Goal: Navigation & Orientation: Understand site structure

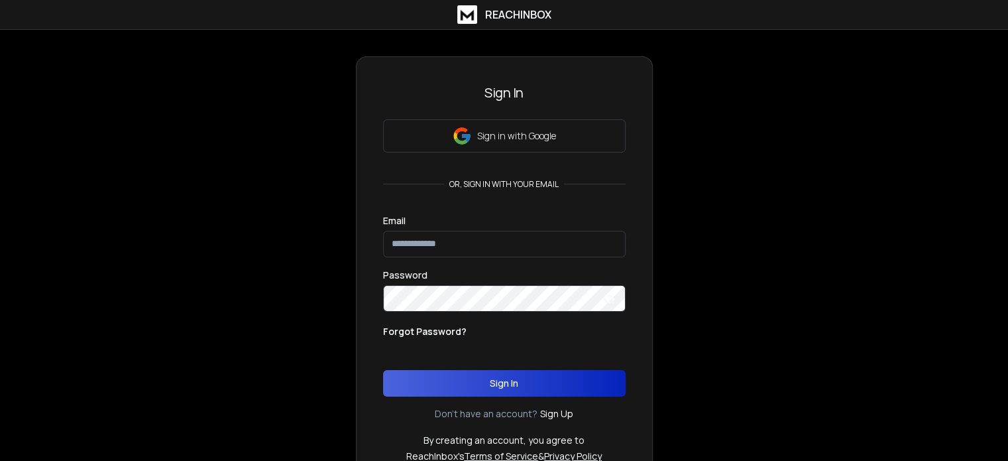
click at [549, 89] on button "Later" at bounding box center [547, 85] width 60 height 33
click at [626, 231] on div at bounding box center [626, 231] width 0 height 0
type input "**********"
click at [465, 385] on button "Sign In" at bounding box center [504, 383] width 243 height 27
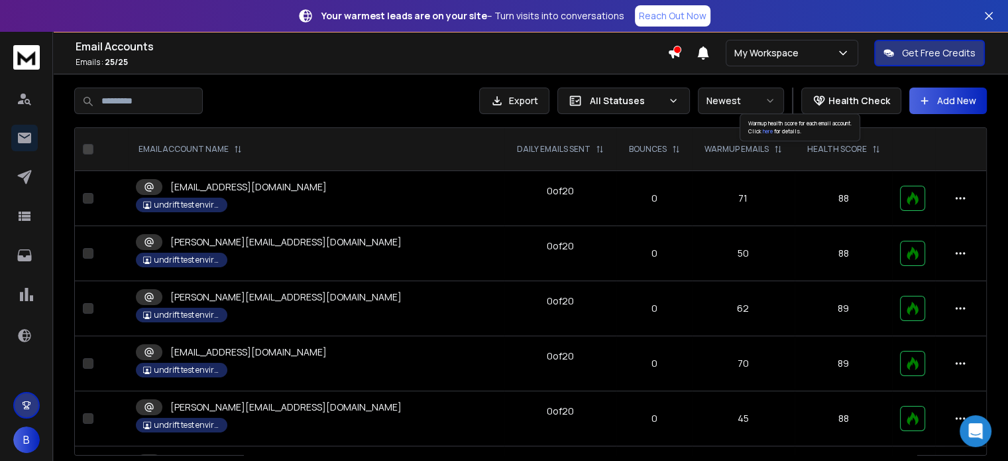
click at [810, 150] on p "HEALTH SCORE" at bounding box center [837, 149] width 60 height 11
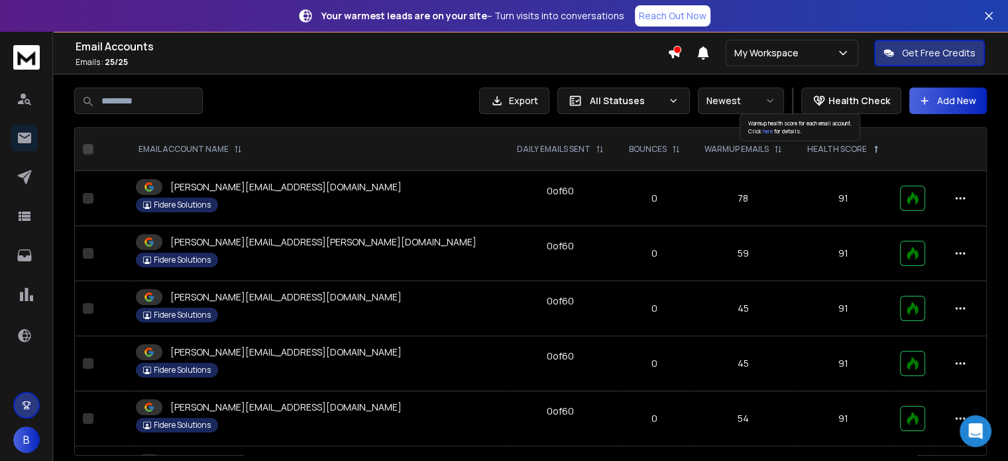
click at [810, 150] on p "HEALTH SCORE" at bounding box center [837, 149] width 60 height 11
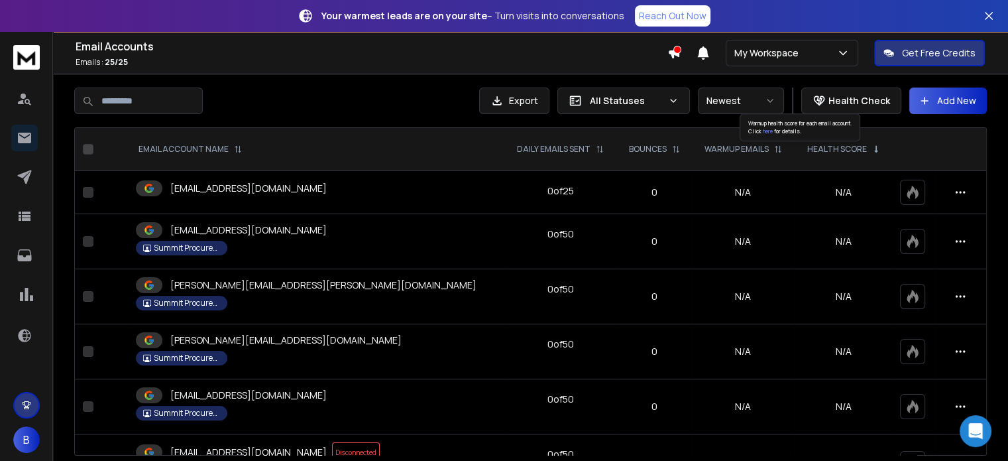
click at [810, 150] on p "HEALTH SCORE" at bounding box center [837, 149] width 60 height 11
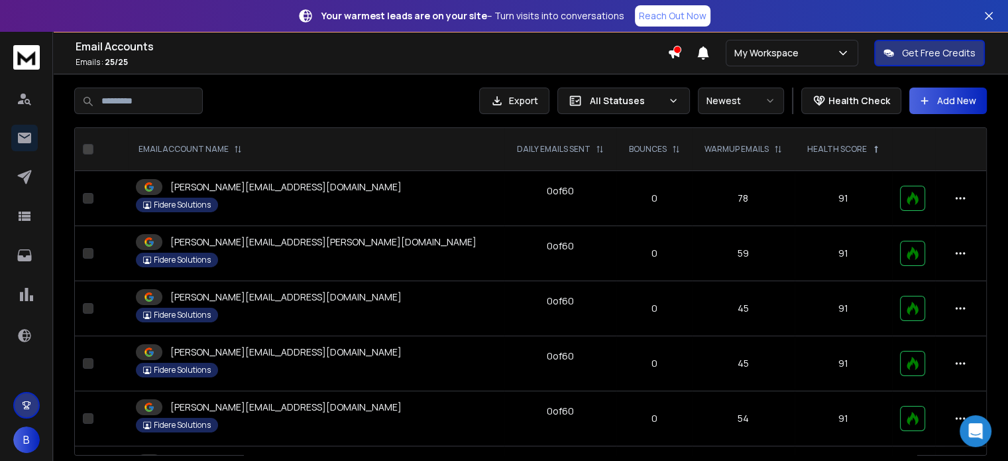
click at [660, 106] on p "All Statuses" at bounding box center [626, 100] width 73 height 13
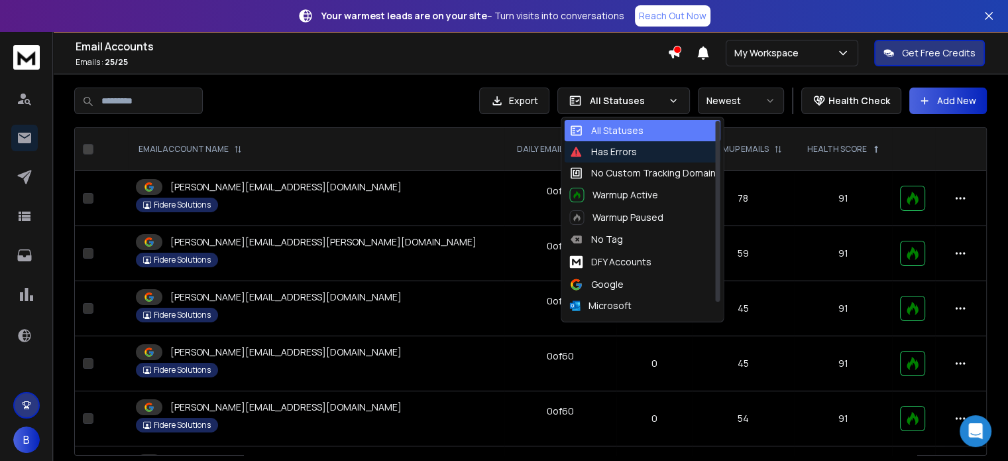
click at [813, 158] on th "HEALTH SCORE" at bounding box center [844, 149] width 98 height 43
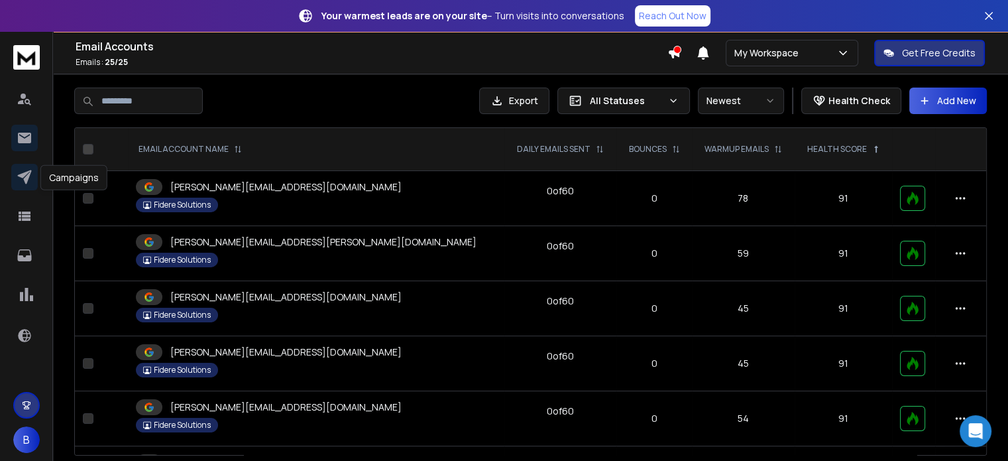
click at [20, 180] on icon at bounding box center [25, 177] width 16 height 16
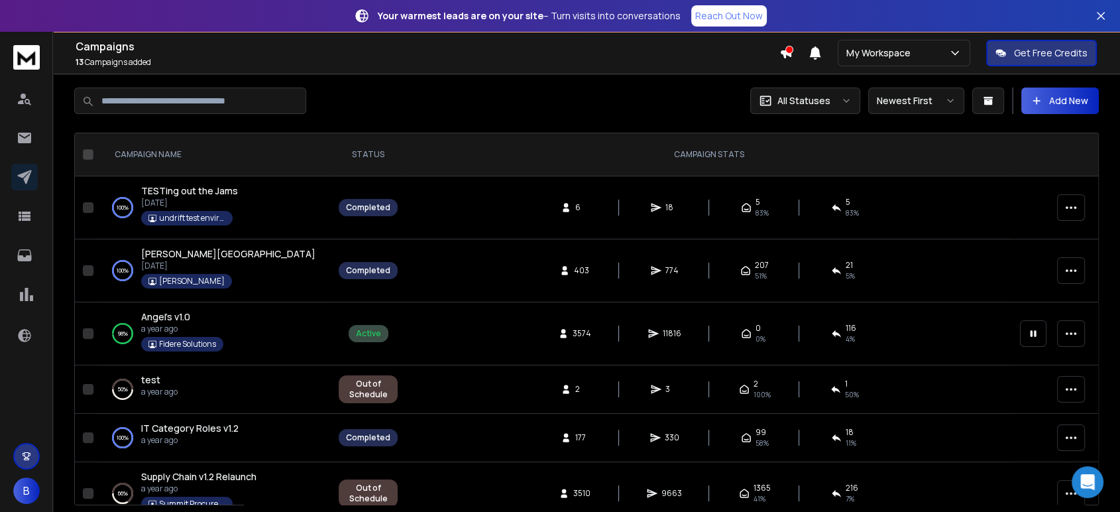
click at [1017, 15] on icon at bounding box center [1101, 16] width 8 height 8
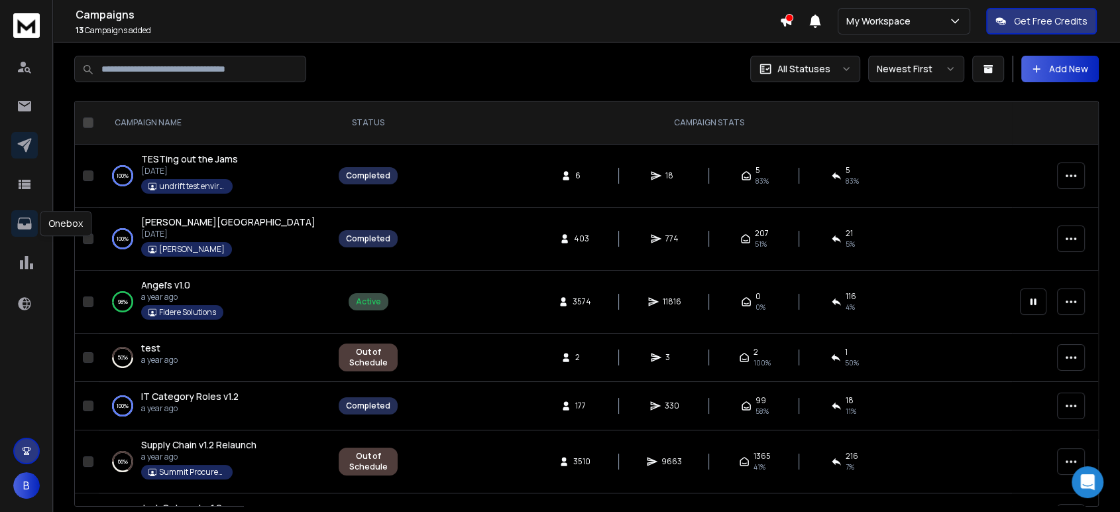
click at [26, 223] on icon at bounding box center [25, 223] width 16 height 16
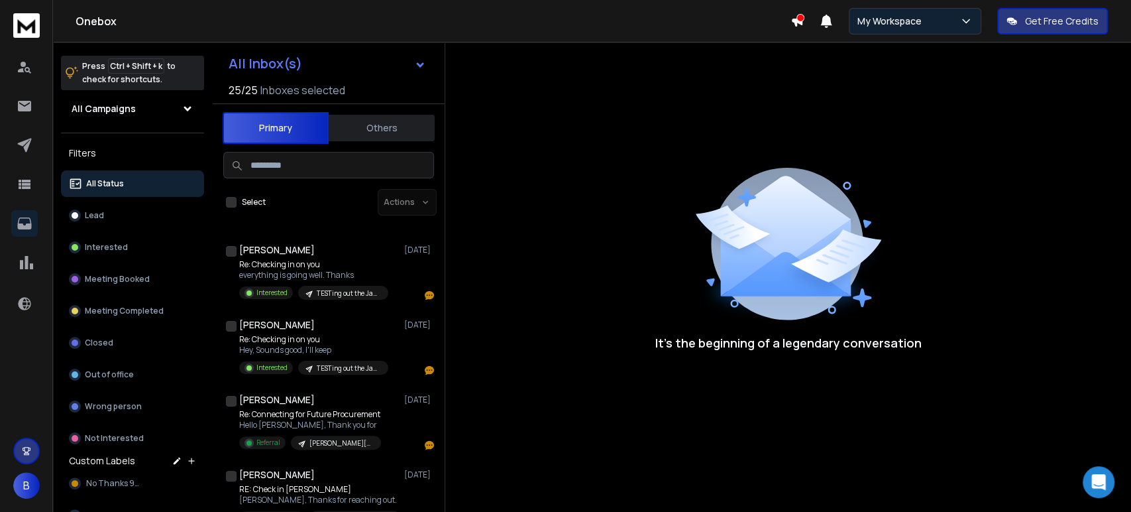
click at [895, 19] on p "My Workspace" at bounding box center [893, 21] width 70 height 13
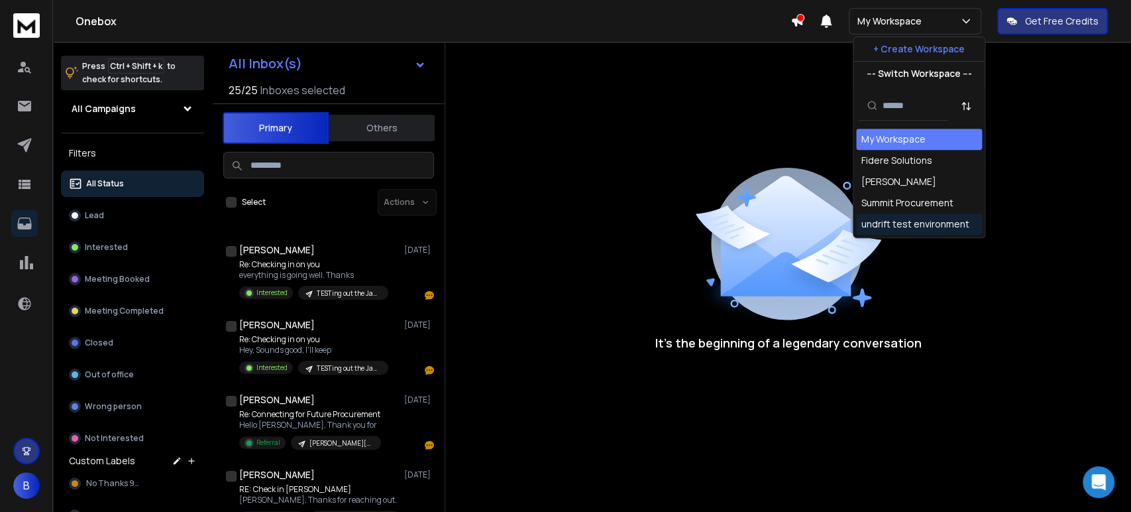
click at [913, 227] on div "undrift test environment" at bounding box center [916, 223] width 108 height 13
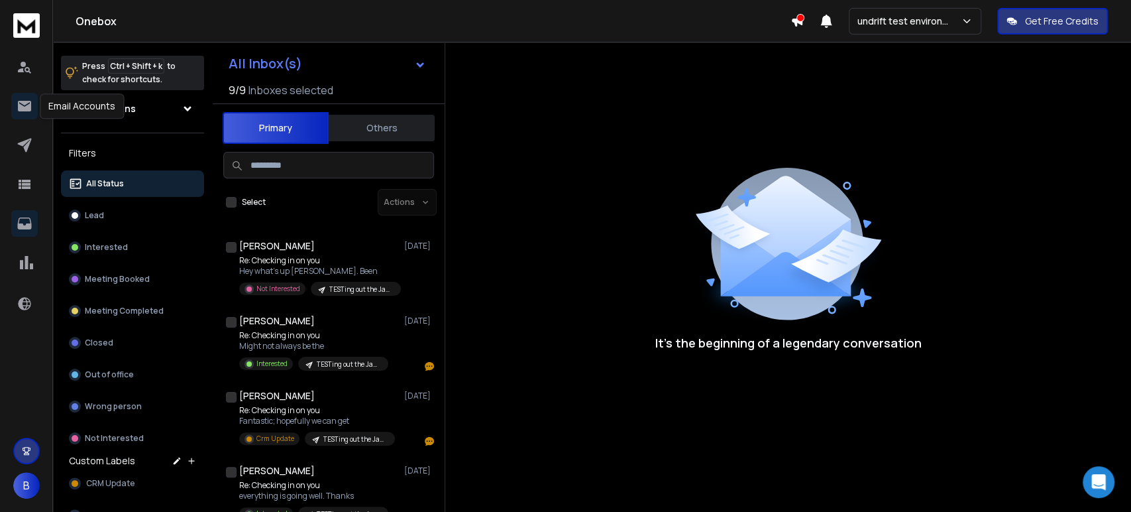
click at [26, 104] on icon at bounding box center [24, 106] width 13 height 11
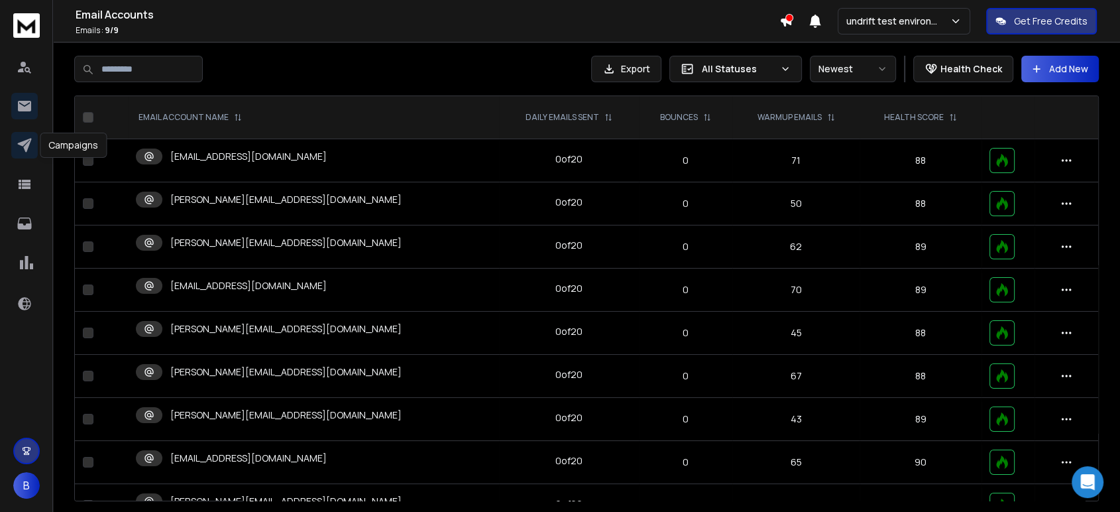
click at [21, 149] on icon at bounding box center [25, 145] width 16 height 16
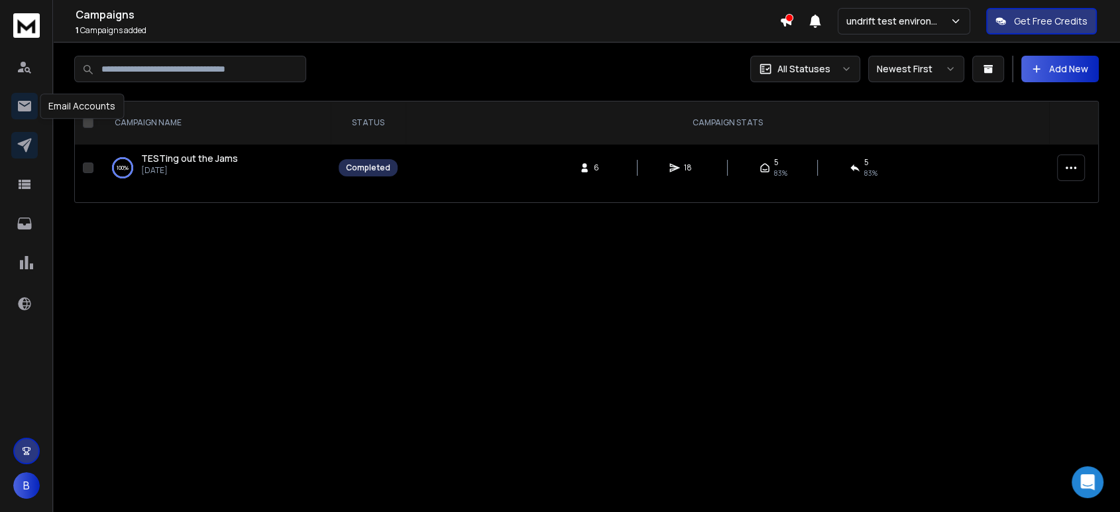
click at [28, 105] on icon at bounding box center [24, 106] width 13 height 11
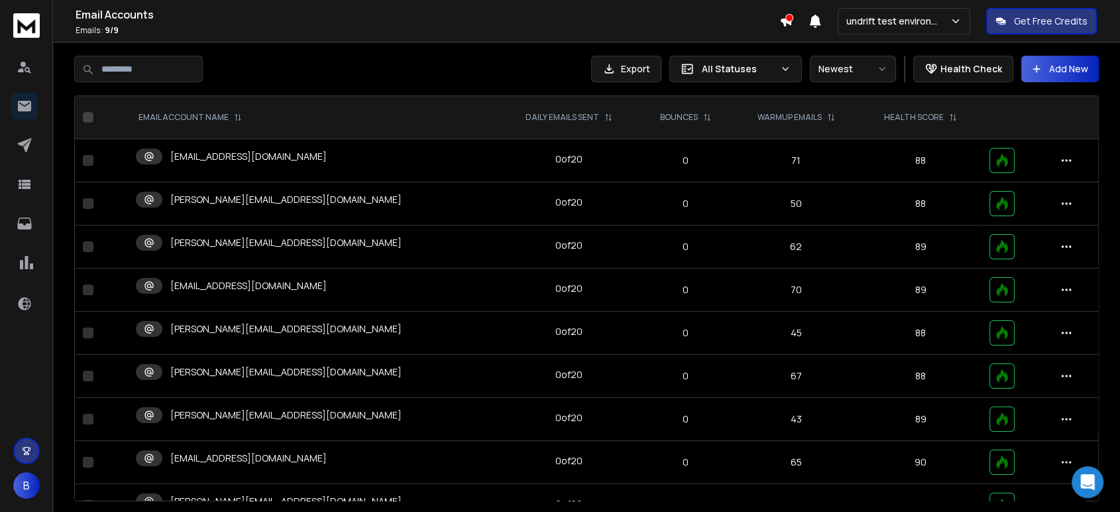
click at [586, 89] on div "Export All Statuses Newest Health Check Add New EMAIL ACCOUNT NAME DAILY EMAILS…" at bounding box center [586, 278] width 1025 height 445
